Goal: Communication & Community: Answer question/provide support

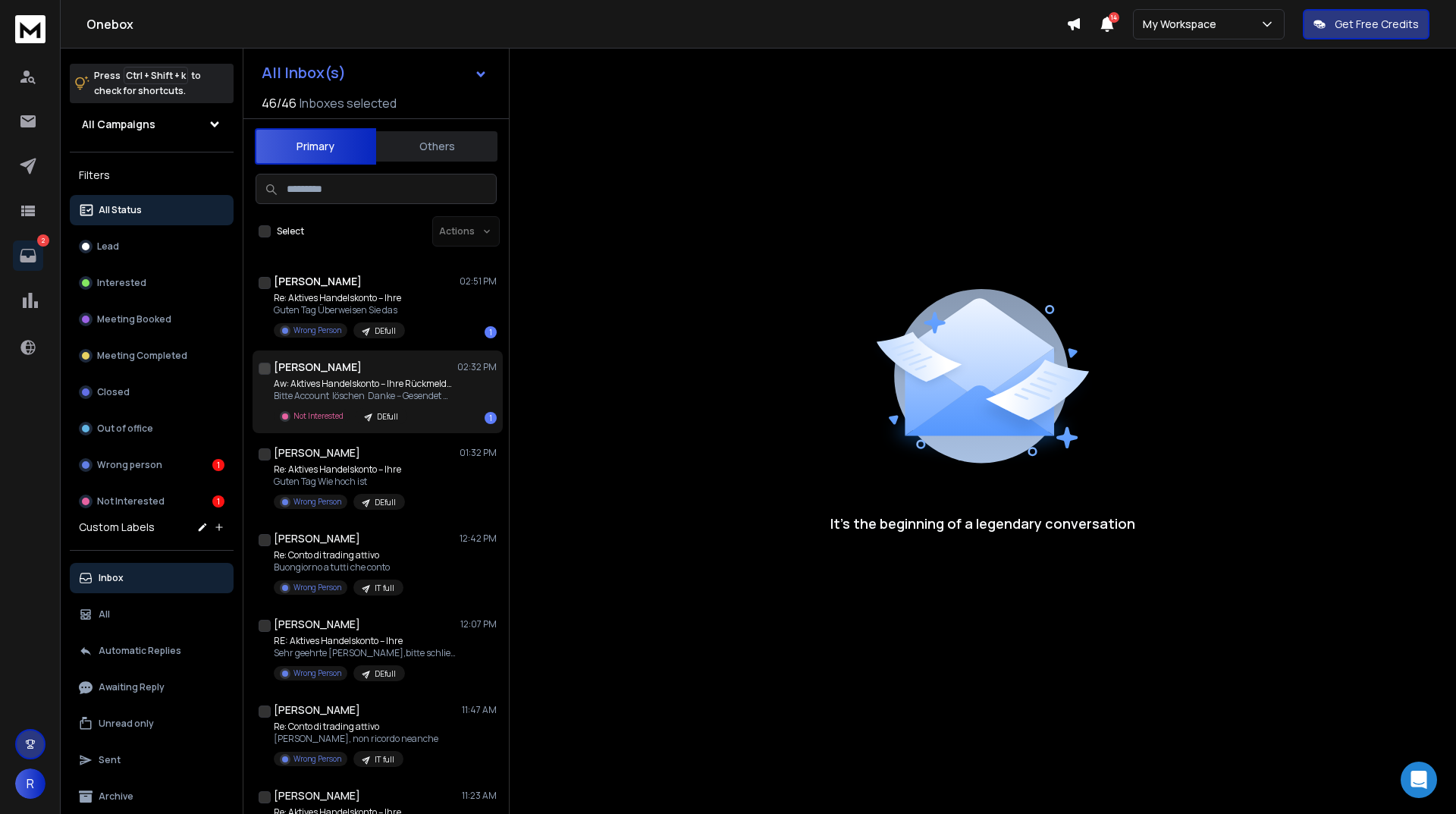
click at [445, 378] on p "Aw: Aktives Handelskonto – Ihre Rückmeldung" at bounding box center [364, 384] width 182 height 12
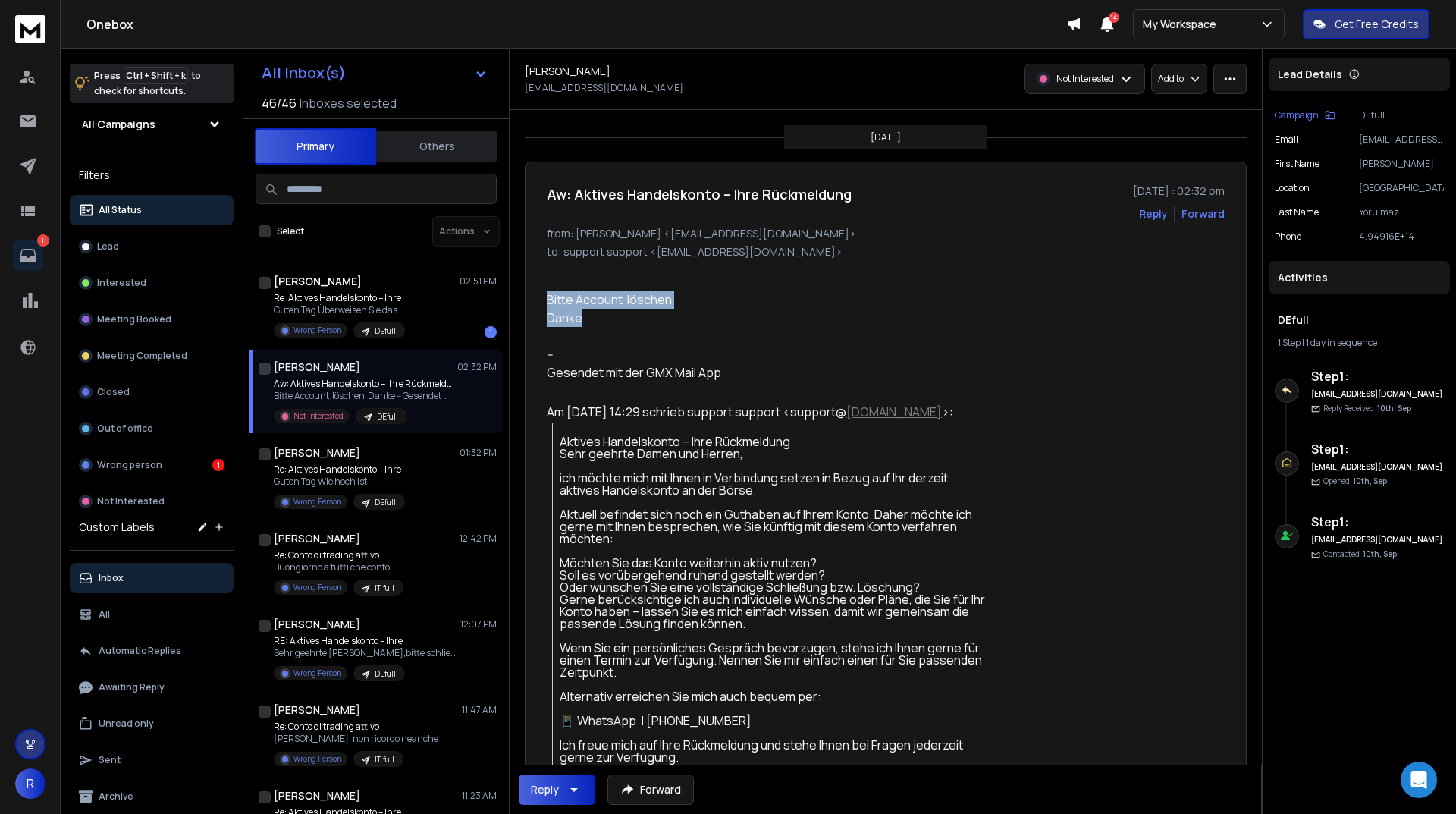
drag, startPoint x: 542, startPoint y: 290, endPoint x: 582, endPoint y: 319, distance: 49.4
click at [582, 319] on div "Aw: Aktives Handelskonto – Ihre Rückmeldung 10 September 2025 : 02:32 pm Reply …" at bounding box center [886, 533] width 722 height 745
copy div "Bitte Account löschen Danke"
click at [329, 301] on div "SELECT ALL (318)" at bounding box center [319, 314] width 100 height 30
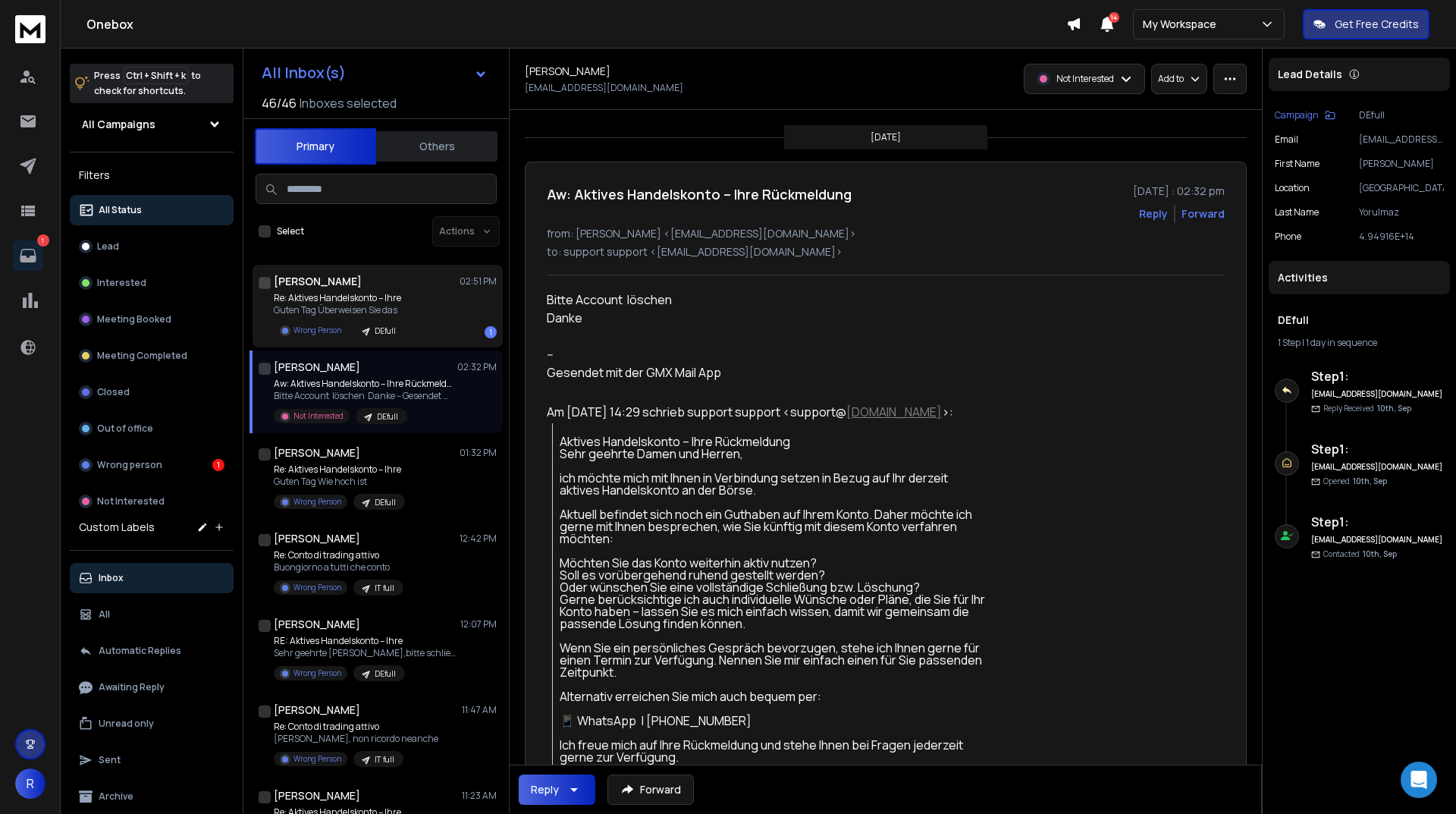
click at [424, 294] on div "Re: Aktives Handelskonto – Ihre Guten Tag Überweisen Sie das Wrong Person DEful…" at bounding box center [385, 315] width 223 height 46
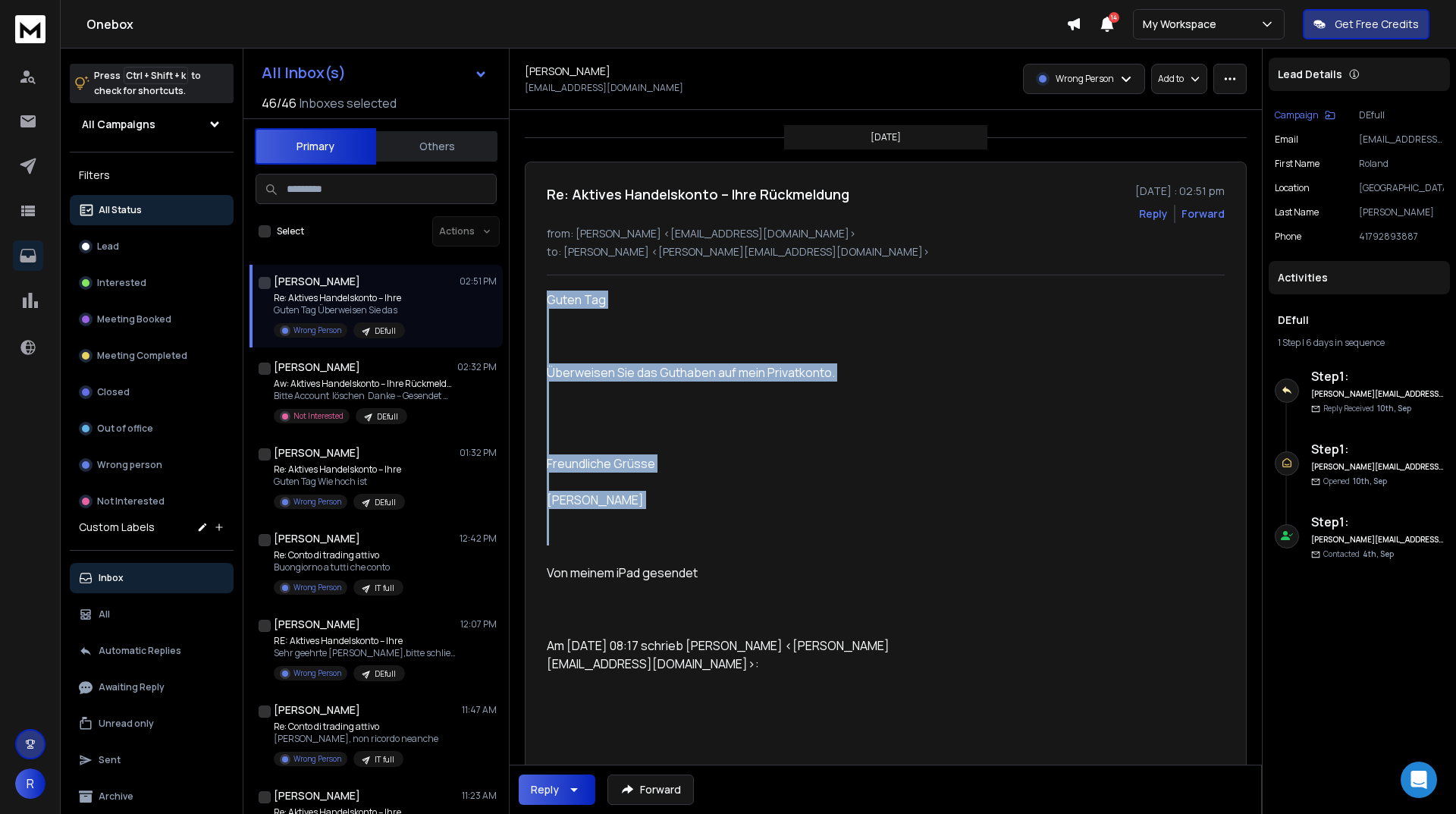
drag, startPoint x: 545, startPoint y: 299, endPoint x: 695, endPoint y: 532, distance: 277.1
copy div "Guten Tag Überweisen Sie das Guthaben auf mein Privatkonto. Freundliche Grüsse …"
drag, startPoint x: 1170, startPoint y: 351, endPoint x: 1066, endPoint y: 361, distance: 104.5
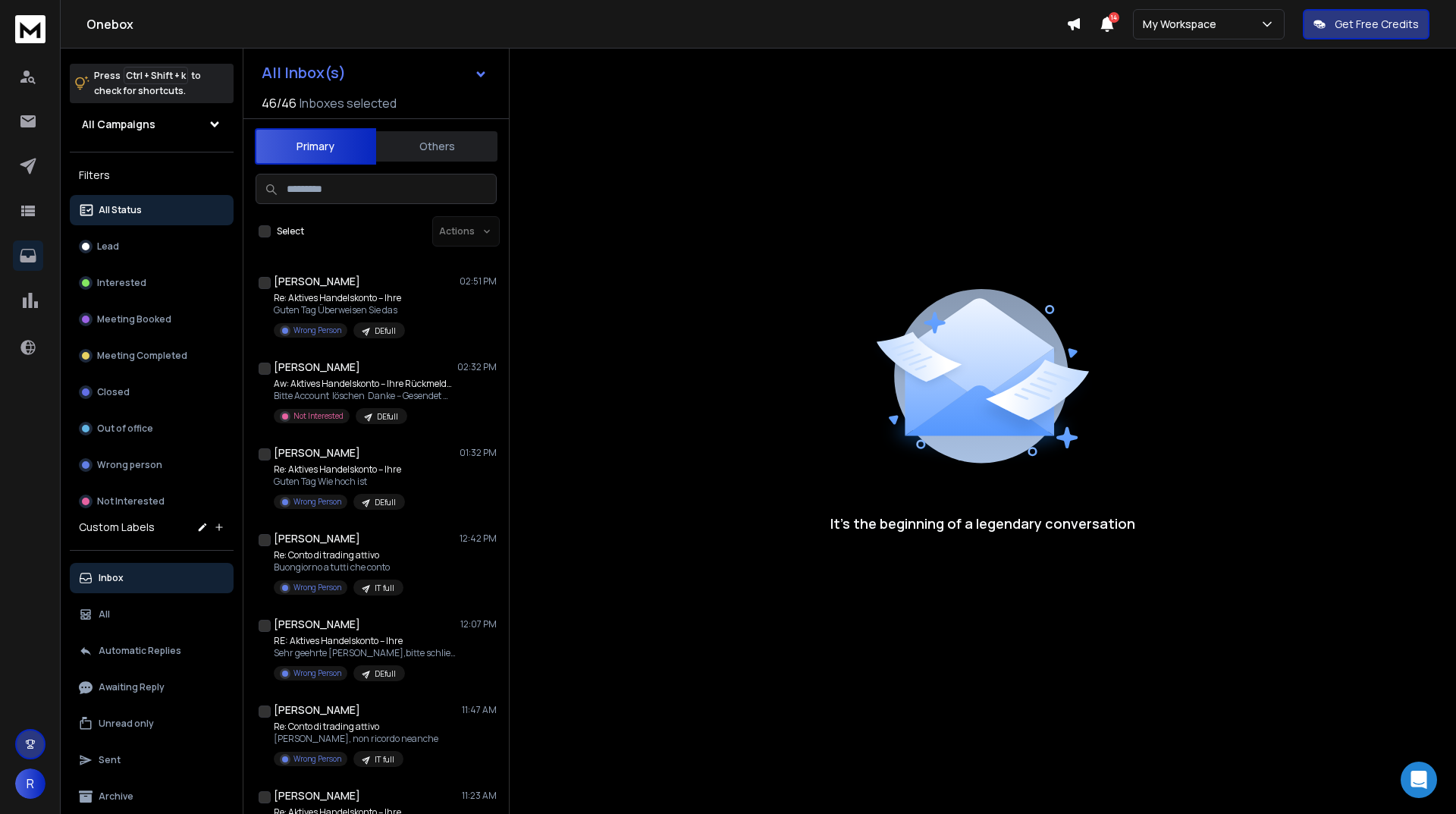
click at [896, 171] on div "It’s the beginning of a legendary conversation" at bounding box center [982, 394] width 946 height 692
click at [986, 285] on div at bounding box center [983, 376] width 331 height 242
drag, startPoint x: 875, startPoint y: 514, endPoint x: 1228, endPoint y: 560, distance: 356.0
click at [1228, 560] on div "It’s the beginning of a legendary conversation" at bounding box center [982, 394] width 946 height 692
click at [1230, 554] on div "It’s the beginning of a legendary conversation" at bounding box center [982, 394] width 946 height 692
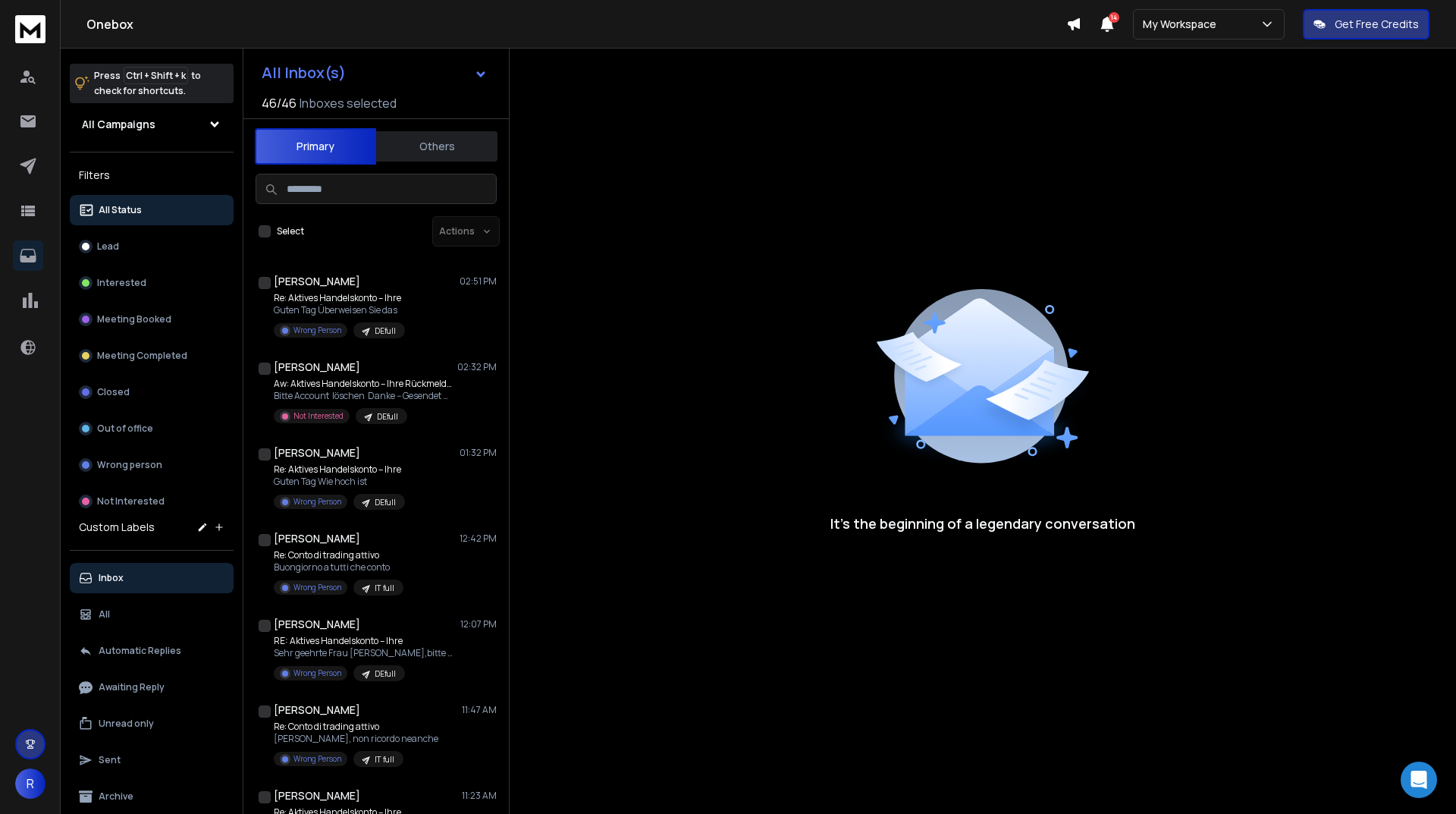
drag, startPoint x: 700, startPoint y: 529, endPoint x: 1165, endPoint y: 549, distance: 465.4
click at [1210, 548] on div "It’s the beginning of a legendary conversation" at bounding box center [982, 394] width 946 height 692
drag, startPoint x: 1165, startPoint y: 549, endPoint x: 1139, endPoint y: 552, distance: 26.2
click at [1148, 554] on div "It’s the beginning of a legendary conversation" at bounding box center [982, 394] width 946 height 692
drag, startPoint x: 1045, startPoint y: 519, endPoint x: 890, endPoint y: 521, distance: 155.0
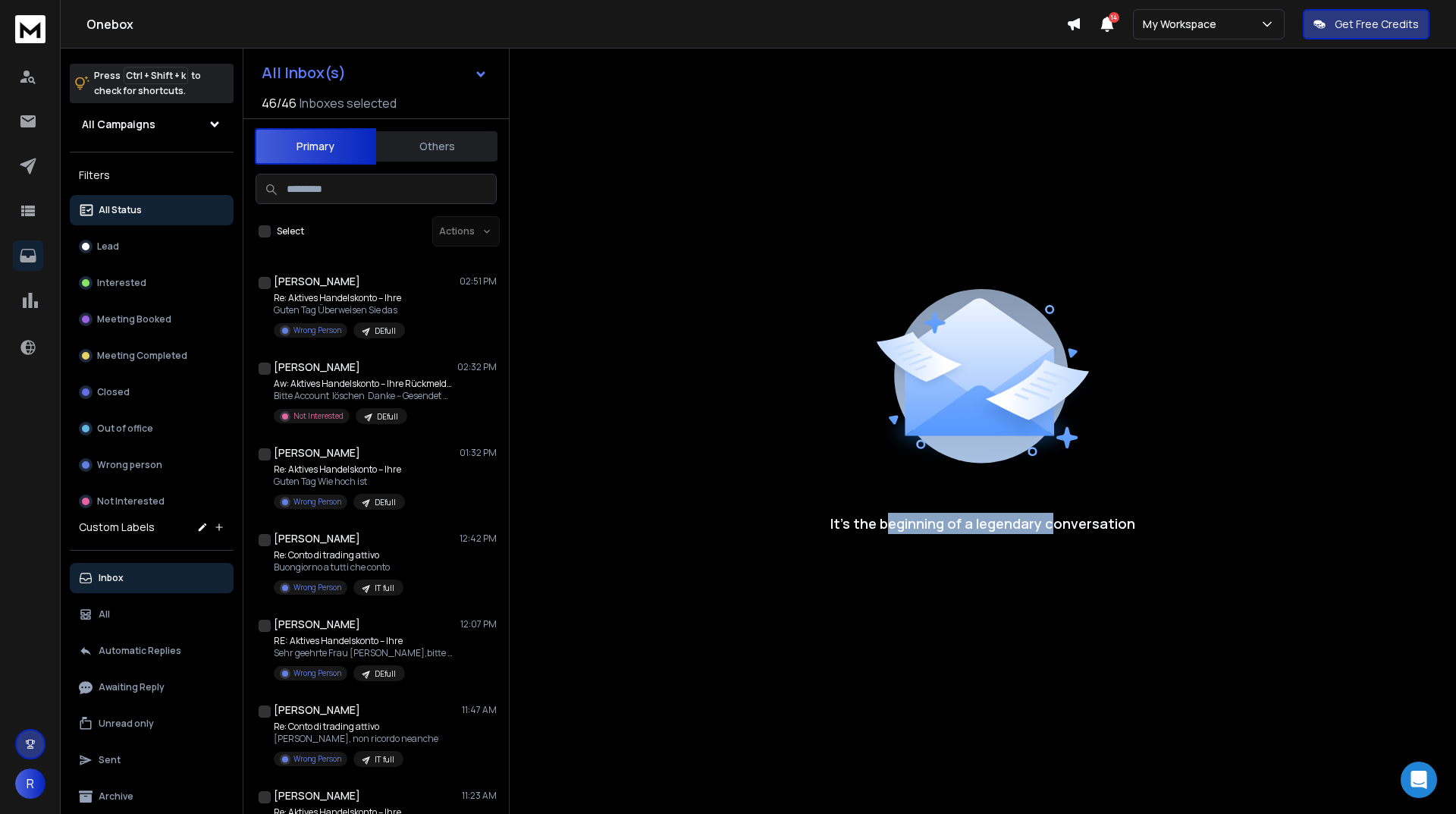
click at [890, 521] on p "It’s the beginning of a legendary conversation" at bounding box center [982, 523] width 305 height 22
drag, startPoint x: 847, startPoint y: 504, endPoint x: 779, endPoint y: 502, distance: 68.0
click at [846, 504] on div "It’s the beginning of a legendary conversation" at bounding box center [982, 394] width 946 height 692
drag, startPoint x: 773, startPoint y: 502, endPoint x: 1163, endPoint y: 528, distance: 390.9
click at [1163, 528] on div "It’s the beginning of a legendary conversation" at bounding box center [982, 394] width 946 height 692
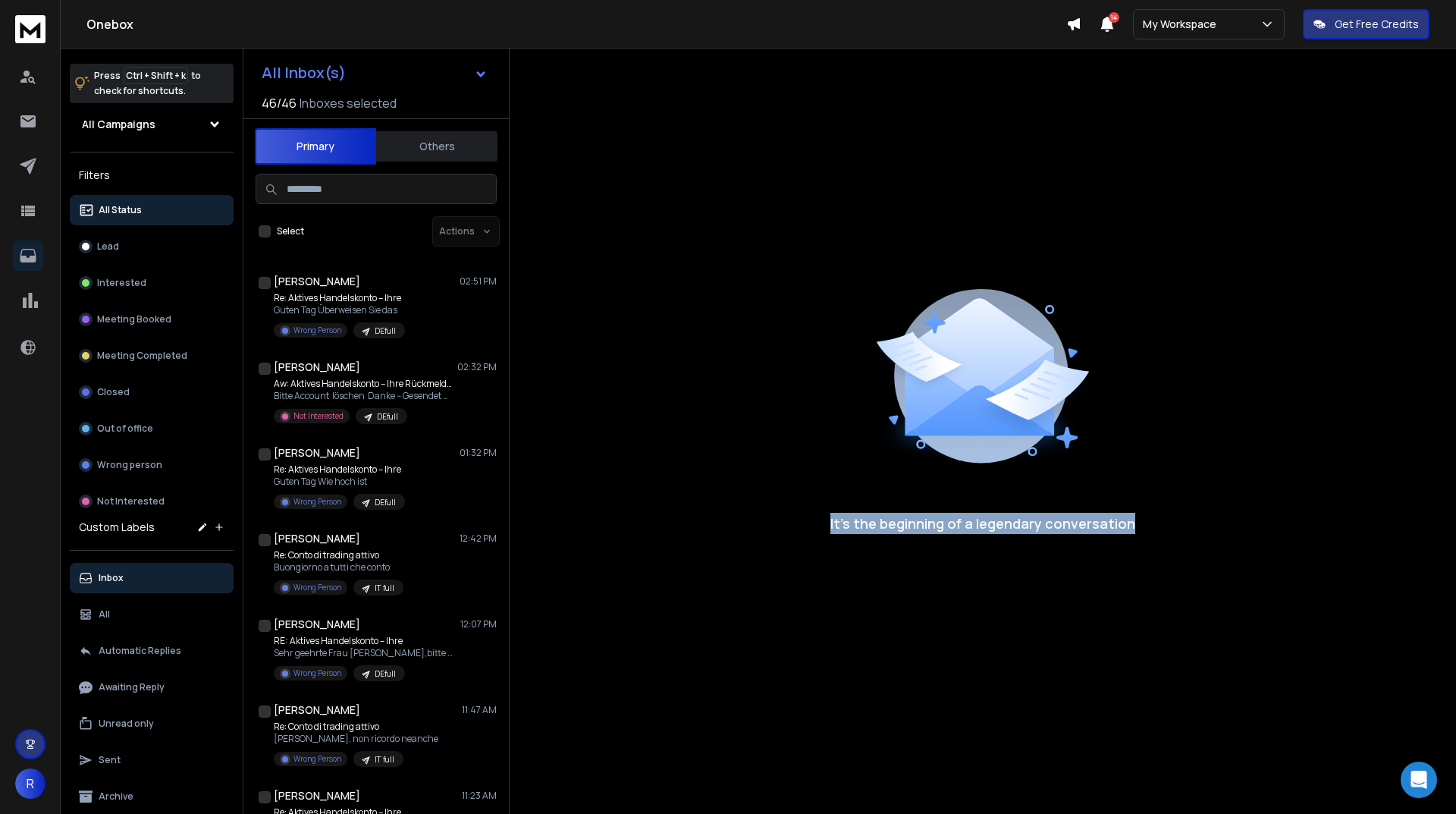
click at [1163, 528] on div "It’s the beginning of a legendary conversation" at bounding box center [982, 394] width 946 height 692
drag, startPoint x: 715, startPoint y: 256, endPoint x: 1239, endPoint y: 590, distance: 621.4
click at [1239, 590] on div "It’s the beginning of a legendary conversation" at bounding box center [982, 394] width 946 height 692
drag, startPoint x: 1239, startPoint y: 590, endPoint x: 760, endPoint y: 372, distance: 526.3
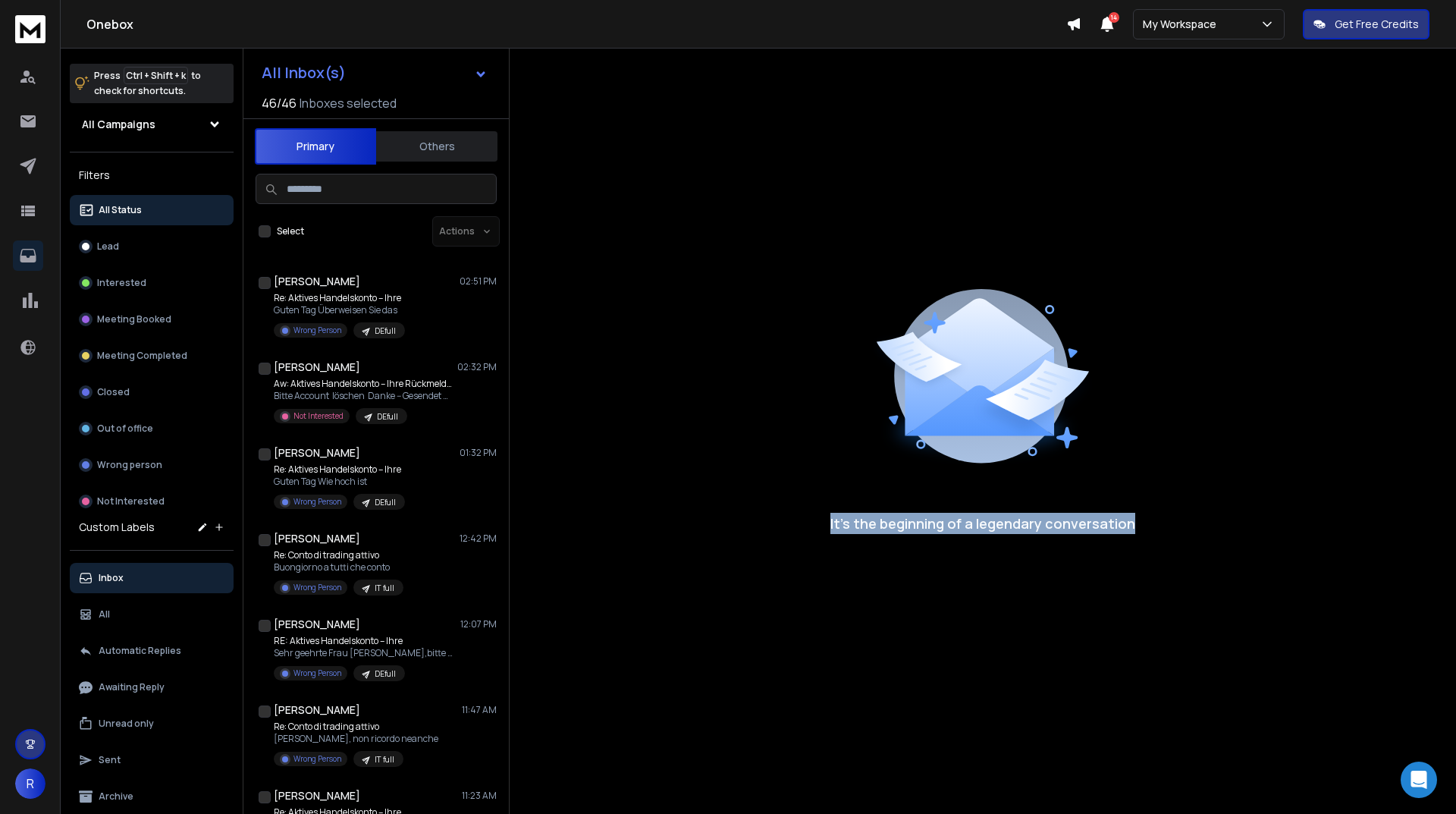
click at [761, 380] on div "It’s the beginning of a legendary conversation" at bounding box center [982, 394] width 946 height 692
drag, startPoint x: 756, startPoint y: 333, endPoint x: 1168, endPoint y: 666, distance: 529.7
click at [1165, 666] on div "It’s the beginning of a legendary conversation" at bounding box center [982, 394] width 946 height 692
click at [1186, 653] on div "It’s the beginning of a legendary conversation" at bounding box center [982, 394] width 946 height 692
click at [755, 447] on div "It’s the beginning of a legendary conversation" at bounding box center [982, 394] width 946 height 692
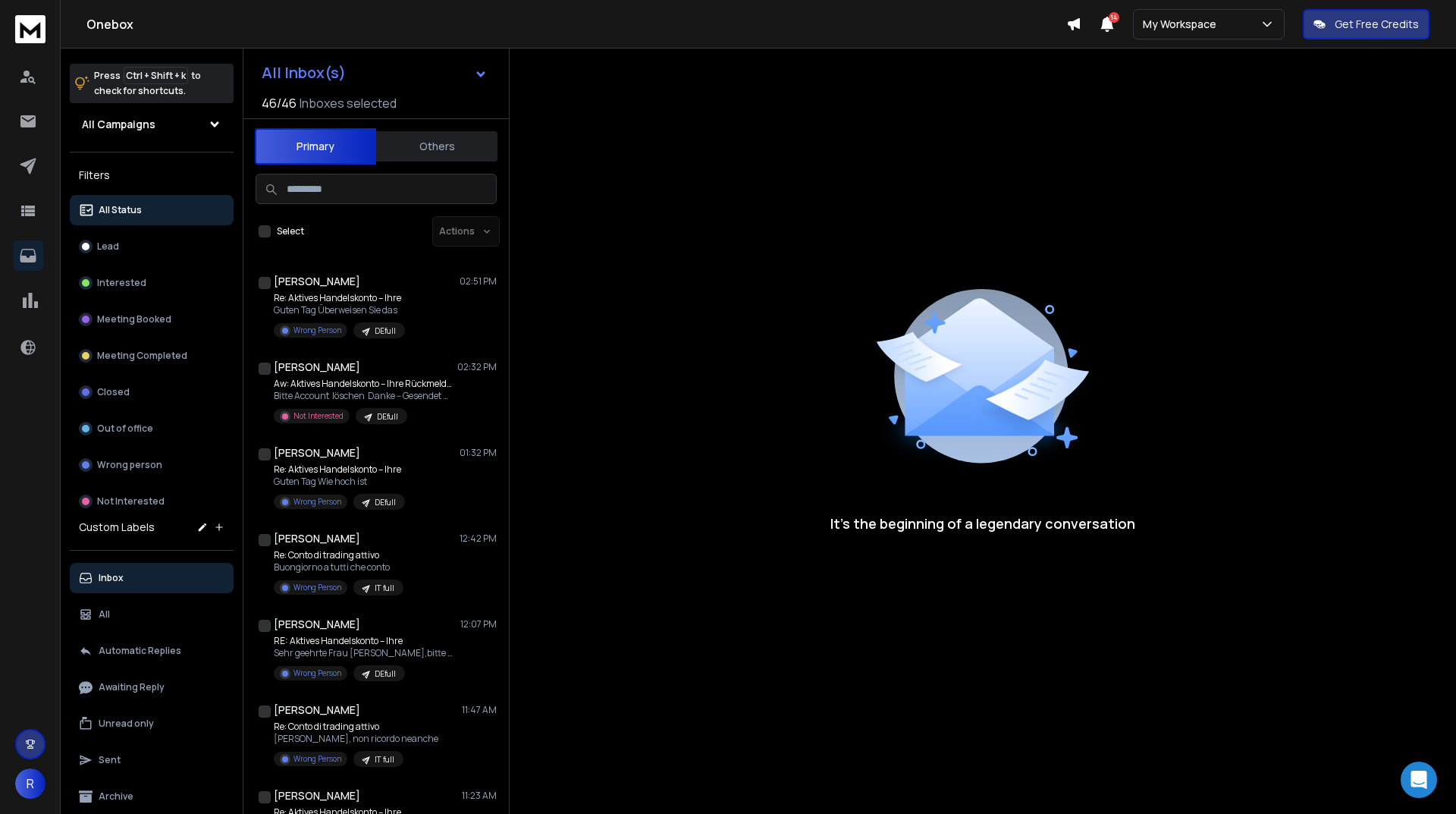
drag, startPoint x: 906, startPoint y: 482, endPoint x: 1328, endPoint y: 579, distance: 433.0
click at [1328, 579] on div "It’s the beginning of a legendary conversation" at bounding box center [982, 394] width 946 height 692
drag, startPoint x: 1328, startPoint y: 580, endPoint x: 1206, endPoint y: 533, distance: 130.7
click at [1210, 530] on div "It’s the beginning of a legendary conversation" at bounding box center [982, 394] width 946 height 692
drag, startPoint x: 1205, startPoint y: 534, endPoint x: 1155, endPoint y: 487, distance: 68.6
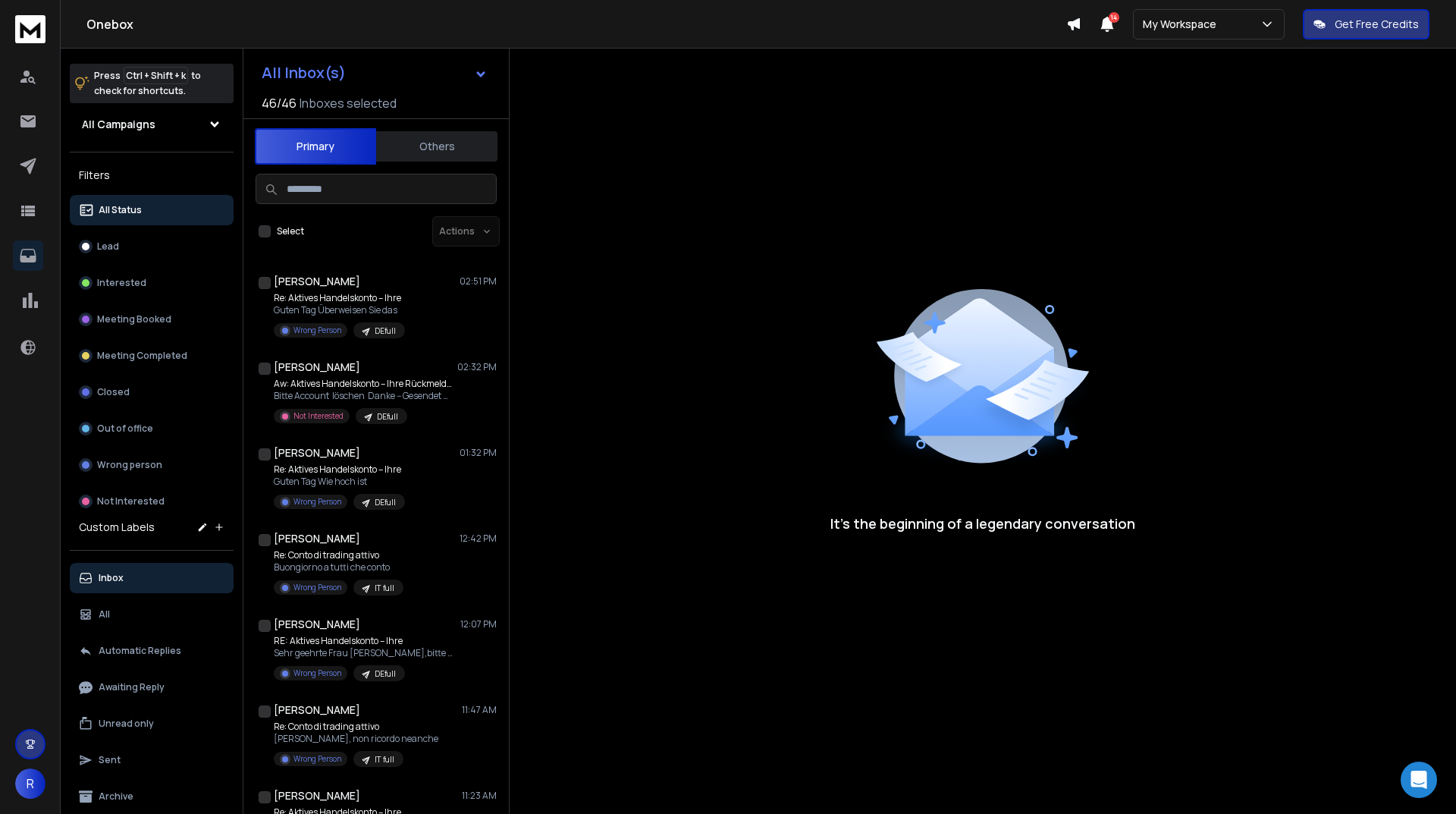
click at [1169, 474] on div "It’s the beginning of a legendary conversation" at bounding box center [982, 394] width 946 height 692
drag, startPoint x: 1146, startPoint y: 493, endPoint x: 1145, endPoint y: 556, distance: 63.0
click at [1145, 556] on div "It’s the beginning of a legendary conversation" at bounding box center [982, 394] width 946 height 692
drag, startPoint x: 1145, startPoint y: 556, endPoint x: 829, endPoint y: 527, distance: 317.3
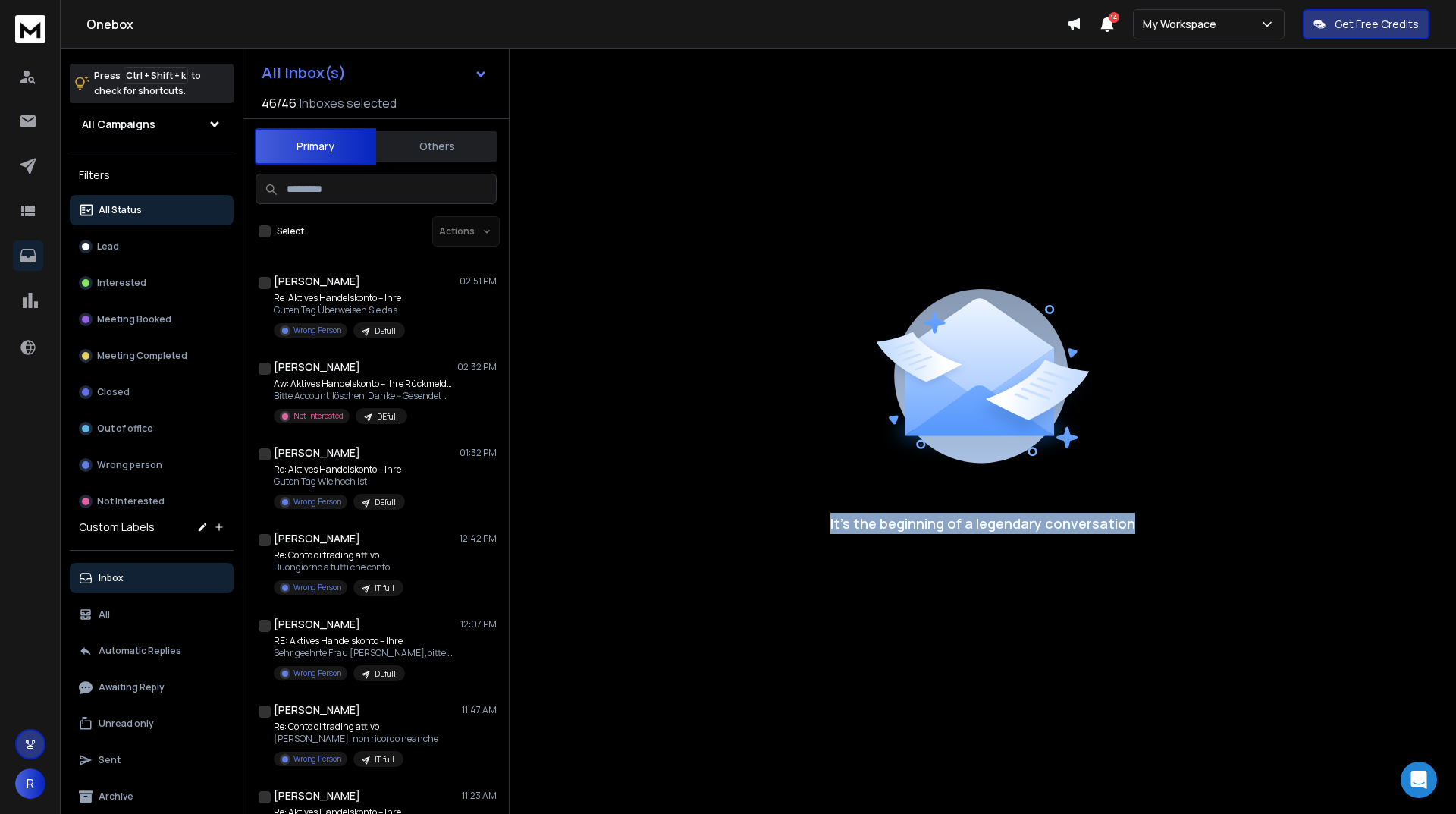
click at [829, 527] on div "It’s the beginning of a legendary conversation" at bounding box center [982, 394] width 946 height 692
click at [828, 527] on div "It’s the beginning of a legendary conversation" at bounding box center [982, 394] width 946 height 692
drag, startPoint x: 828, startPoint y: 527, endPoint x: 1126, endPoint y: 523, distance: 298.0
click at [1126, 523] on div "It’s the beginning of a legendary conversation" at bounding box center [982, 394] width 946 height 692
click at [1133, 524] on div "It’s the beginning of a legendary conversation" at bounding box center [982, 394] width 946 height 692
